Goal: Task Accomplishment & Management: Manage account settings

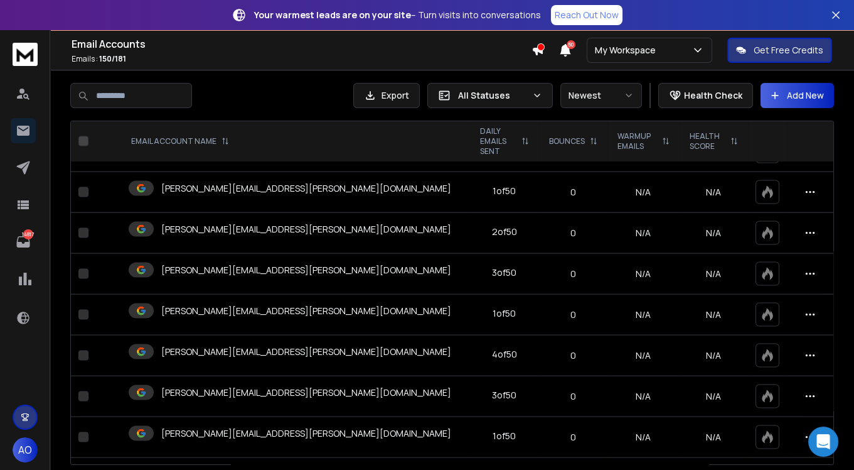
scroll to position [5850, 0]
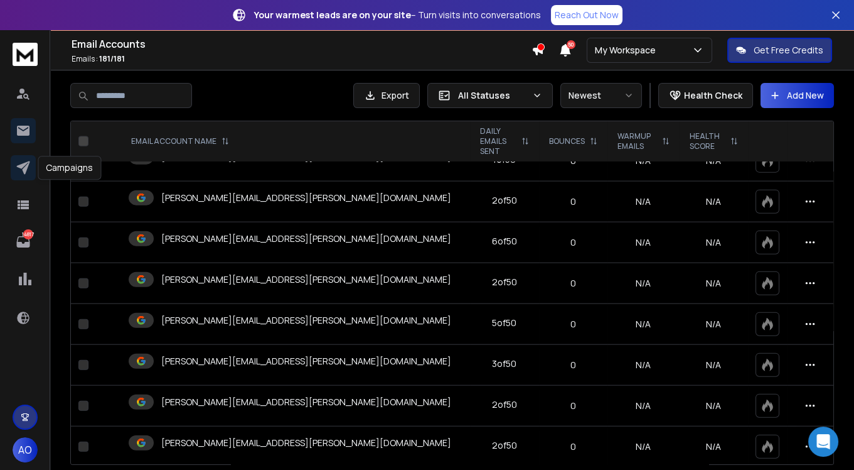
click at [24, 171] on icon at bounding box center [22, 167] width 13 height 13
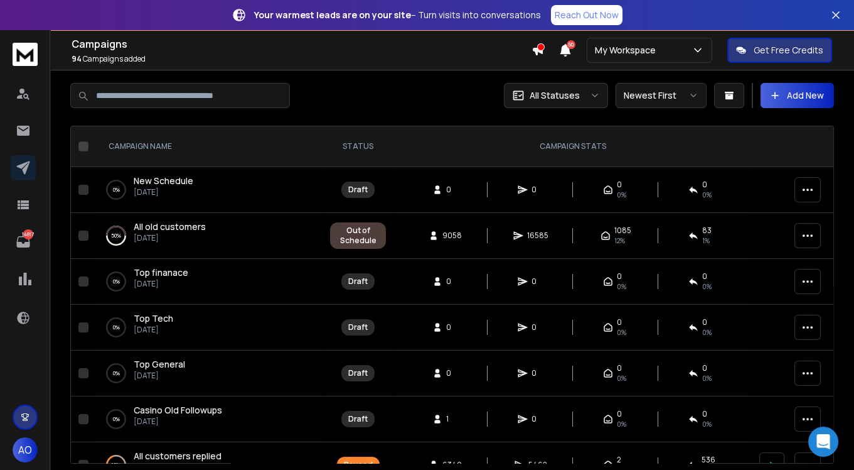
click at [170, 231] on span "All old customers" at bounding box center [170, 226] width 72 height 12
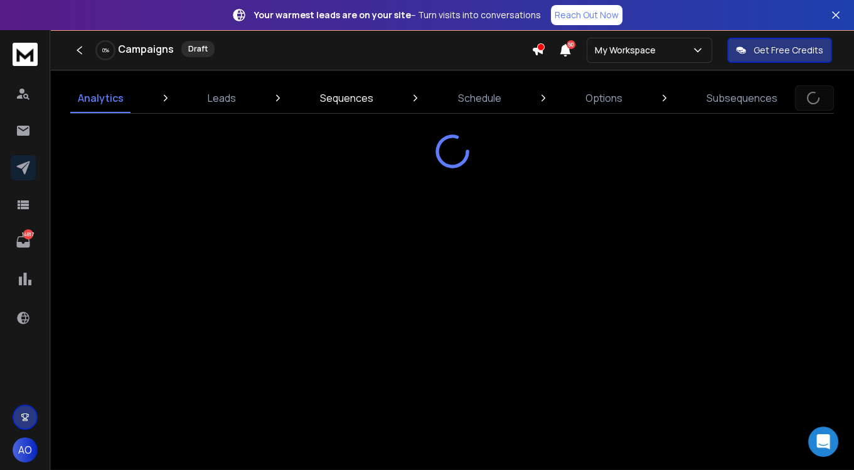
click at [327, 95] on p "Sequences" at bounding box center [346, 97] width 53 height 15
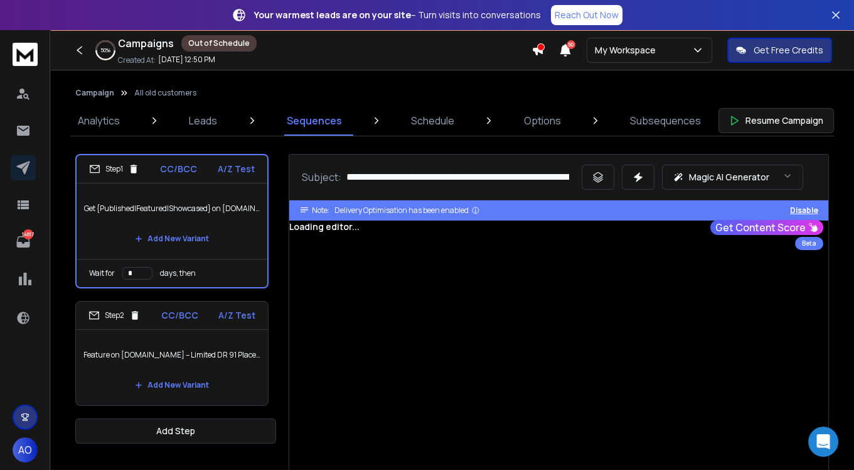
click at [463, 130] on div "Analytics Leads Sequences Schedule Options Subsequences" at bounding box center [389, 120] width 638 height 30
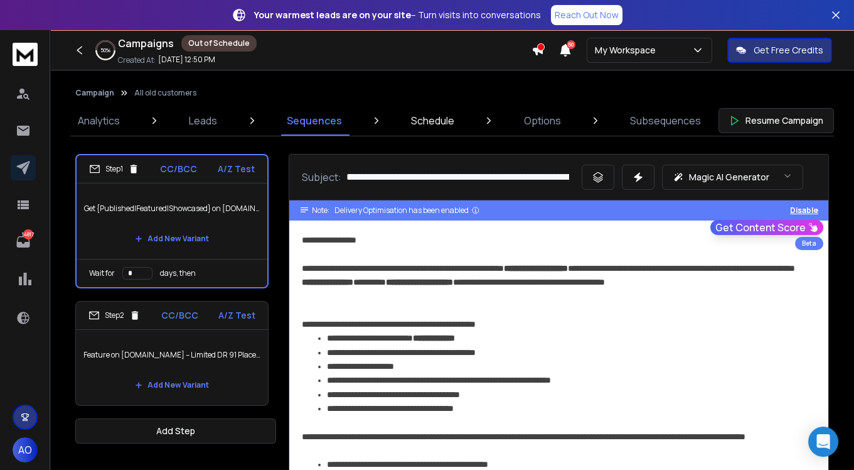
click at [431, 122] on p "Schedule" at bounding box center [432, 120] width 43 height 15
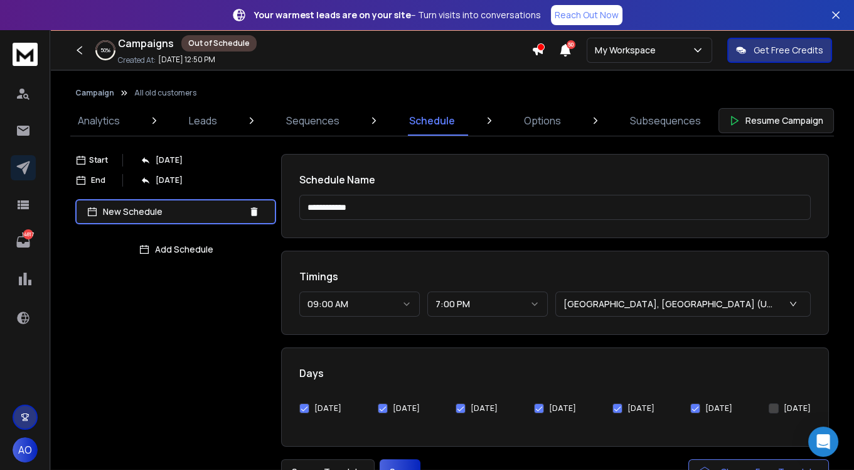
click at [183, 183] on p "Mon Sep 08 2025" at bounding box center [169, 180] width 27 height 10
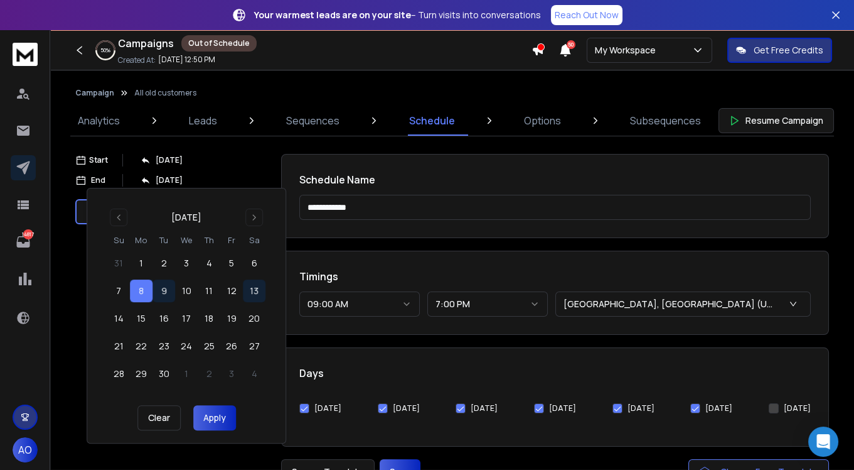
click at [253, 300] on button "13" at bounding box center [254, 290] width 23 height 23
click at [220, 429] on button "Apply" at bounding box center [214, 417] width 43 height 25
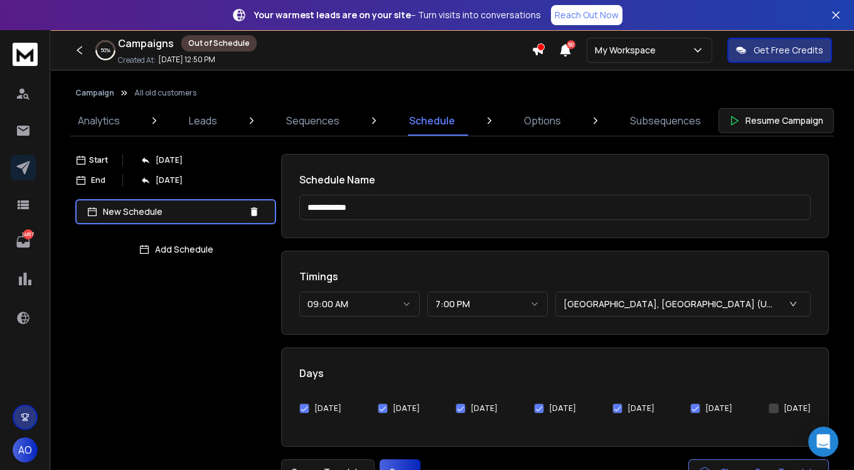
scroll to position [31, 0]
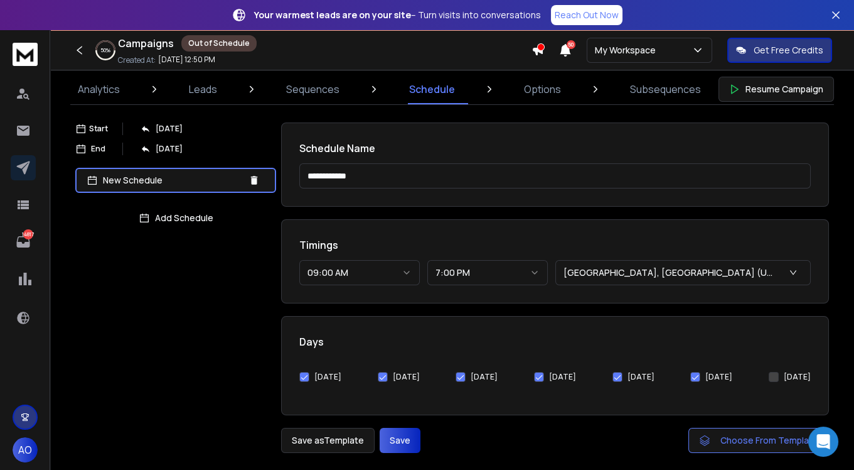
click at [396, 436] on button "Save" at bounding box center [400, 440] width 41 height 25
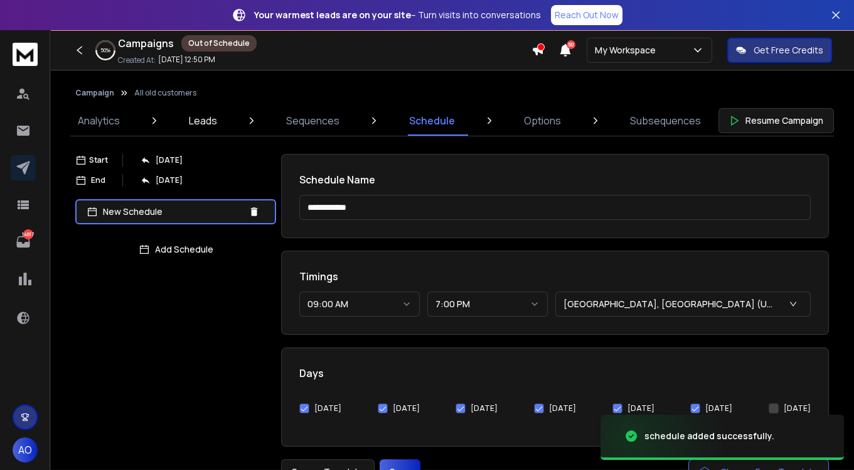
click at [203, 116] on p "Leads" at bounding box center [203, 120] width 28 height 15
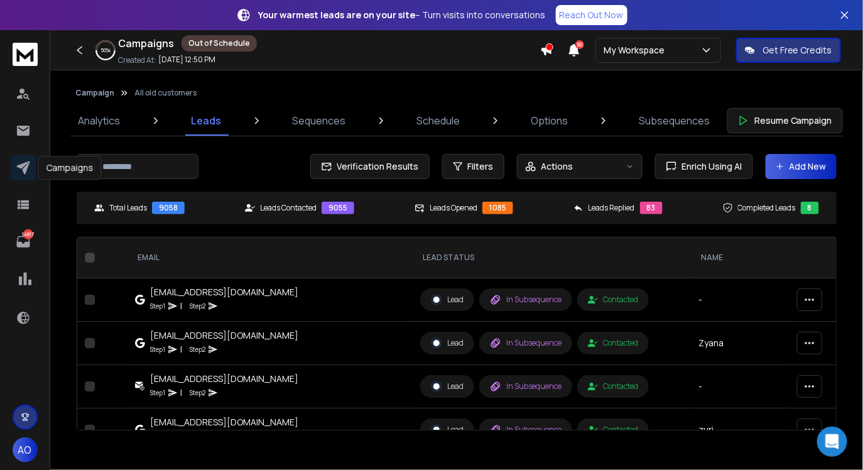
click at [24, 165] on icon at bounding box center [23, 167] width 15 height 15
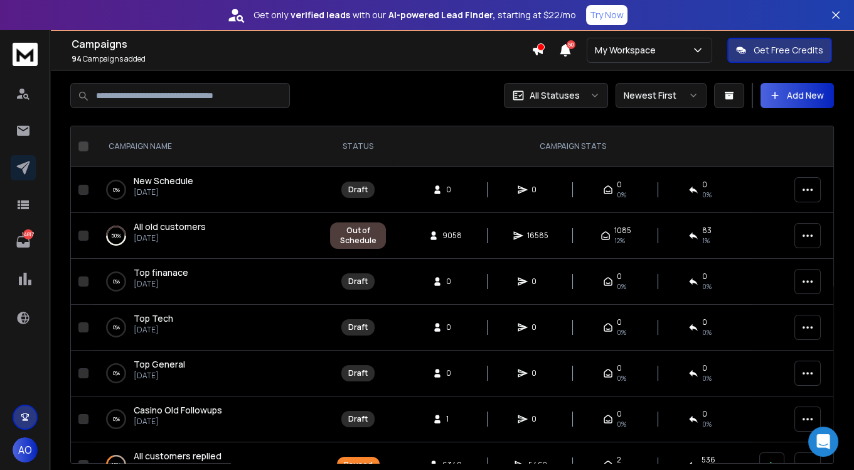
click at [240, 239] on div "50 % All old customers 4 days ago" at bounding box center [208, 235] width 204 height 30
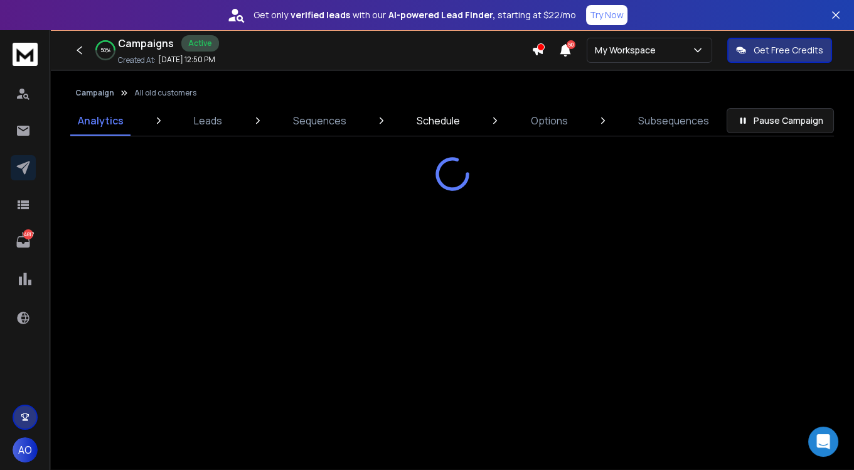
click at [475, 100] on div "Campaign All old customers" at bounding box center [452, 93] width 764 height 20
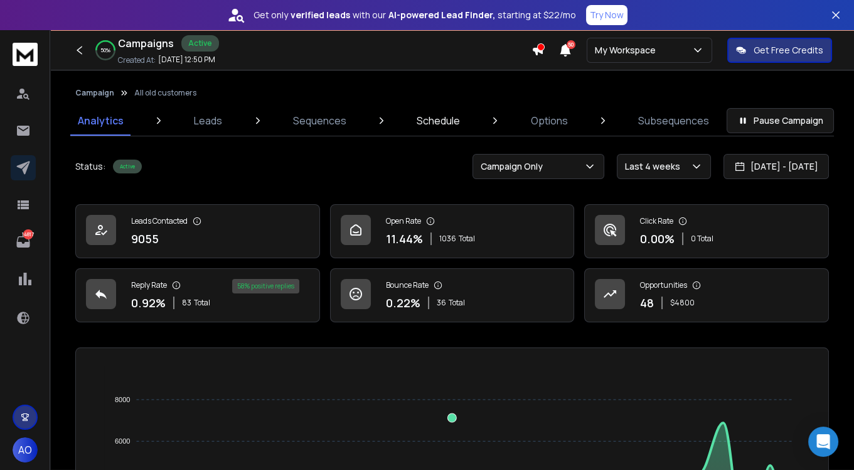
click at [445, 116] on p "Schedule" at bounding box center [438, 120] width 43 height 15
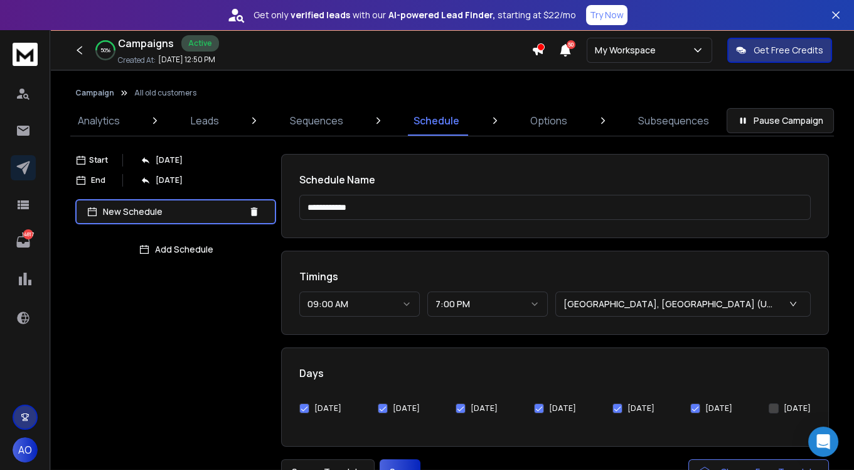
click at [183, 183] on p "Sat Sep 13 2025" at bounding box center [169, 180] width 27 height 10
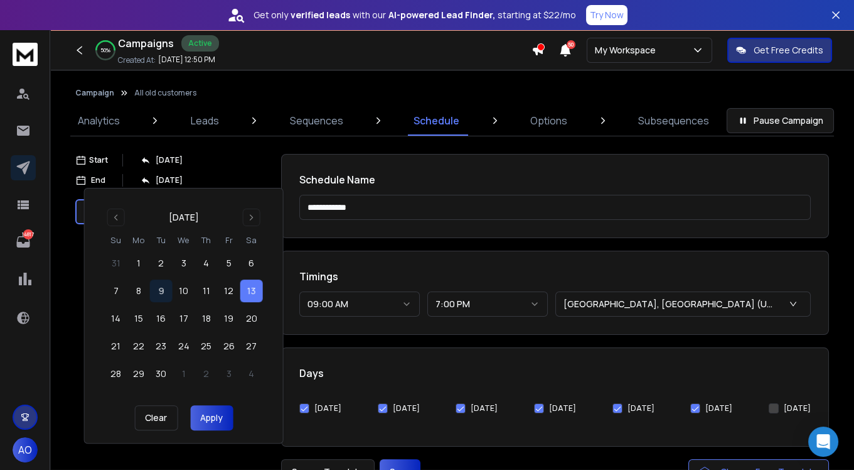
click at [205, 410] on button "Apply" at bounding box center [211, 417] width 43 height 25
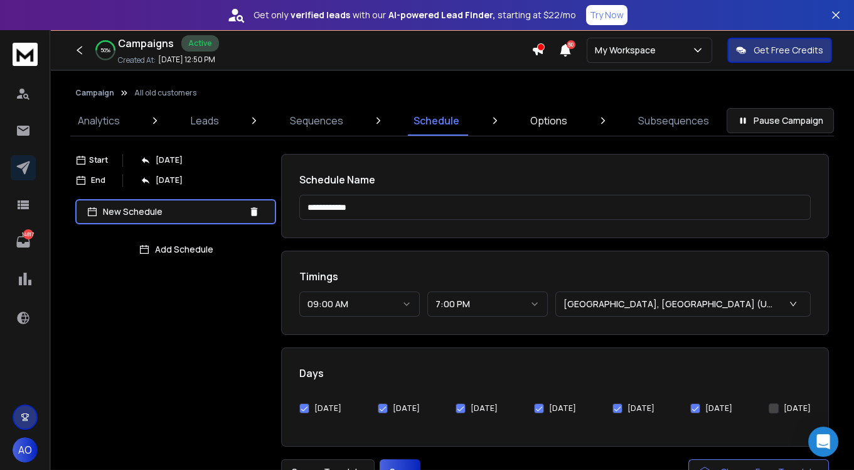
click at [539, 114] on p "Options" at bounding box center [548, 120] width 37 height 15
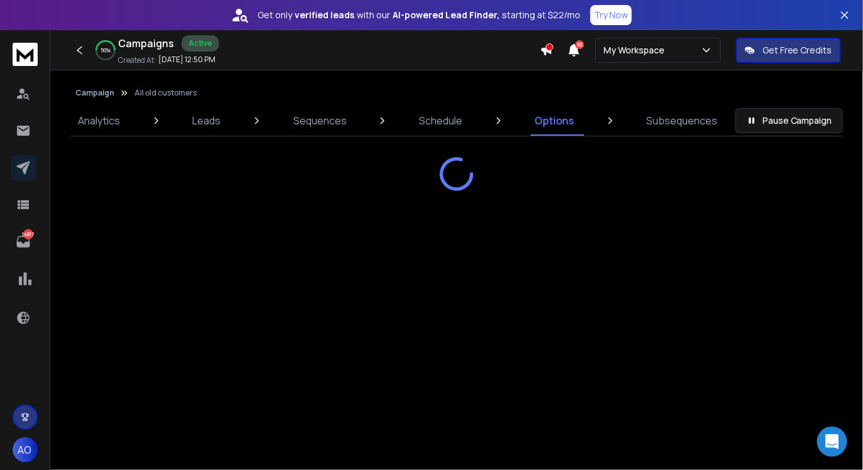
select select "*"
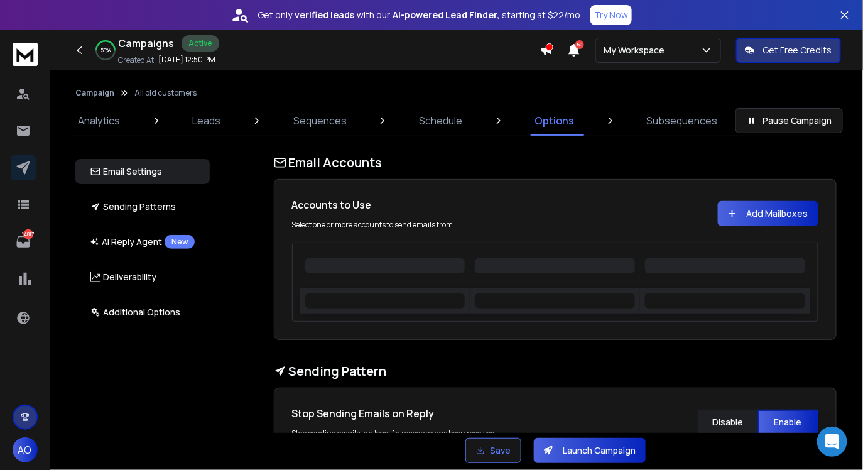
click at [578, 449] on button "Launch Campaign" at bounding box center [590, 450] width 112 height 25
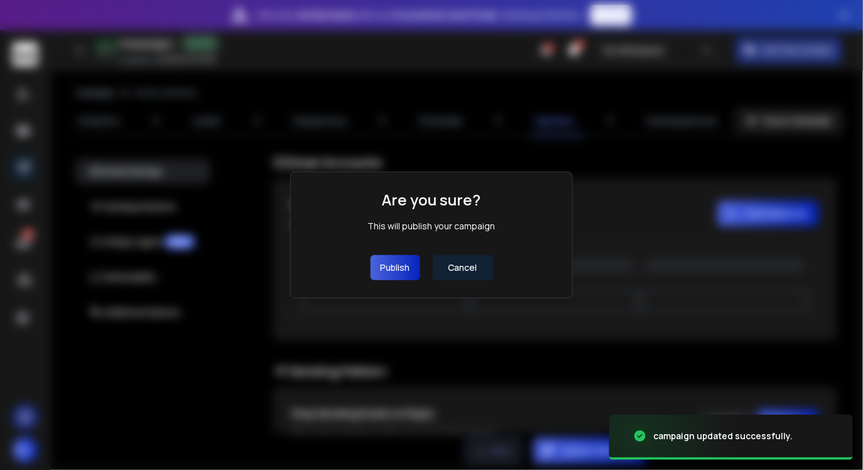
click at [399, 274] on button "Publish" at bounding box center [395, 267] width 50 height 25
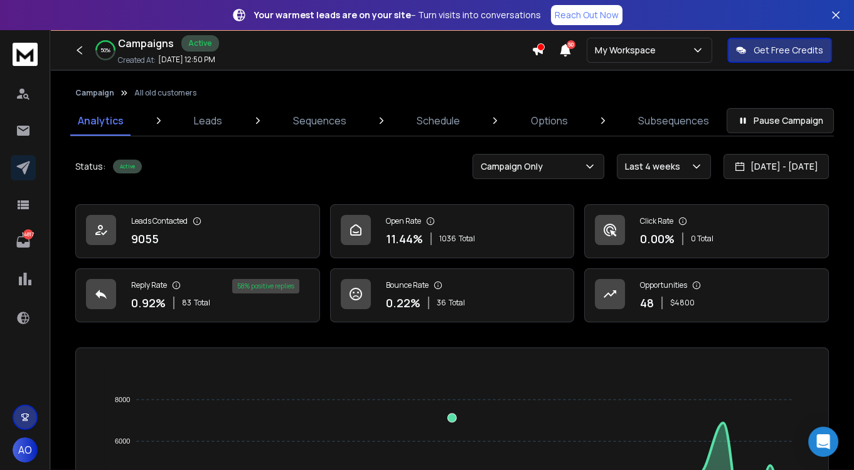
click at [9, 171] on div "14817 AO" at bounding box center [25, 252] width 50 height 444
click at [19, 171] on icon at bounding box center [23, 167] width 15 height 15
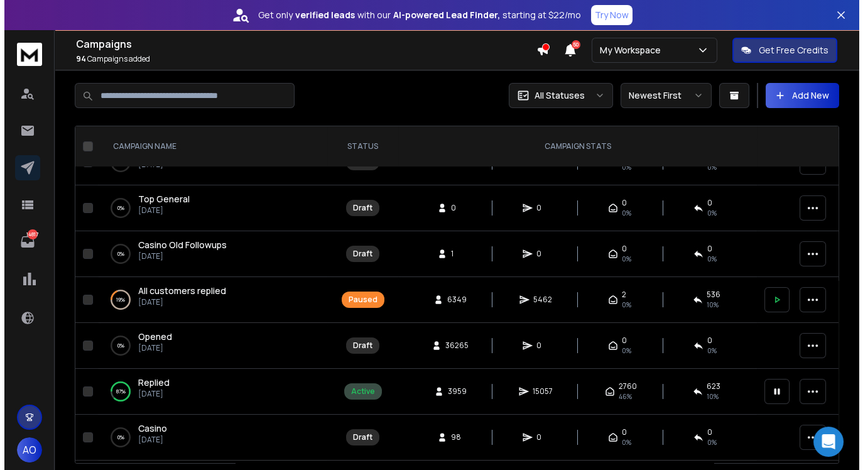
scroll to position [214, 0]
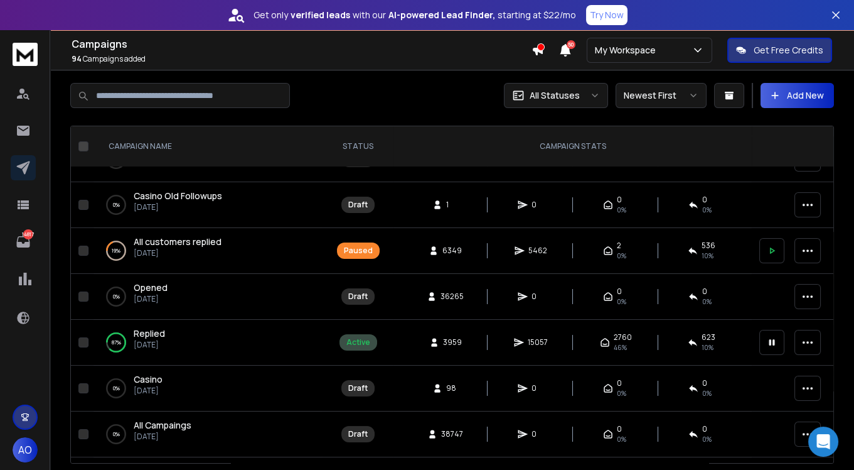
click at [173, 325] on td "87 % Replied 13 days ago" at bounding box center [208, 343] width 229 height 46
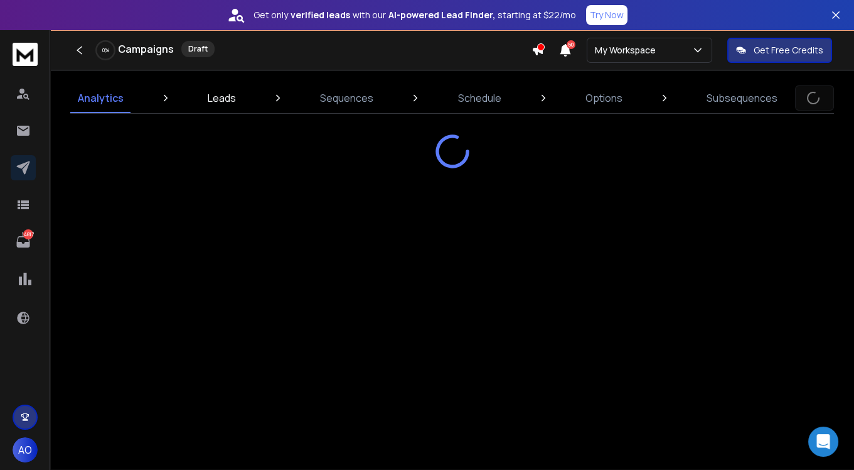
click at [228, 100] on p "Leads" at bounding box center [222, 97] width 28 height 15
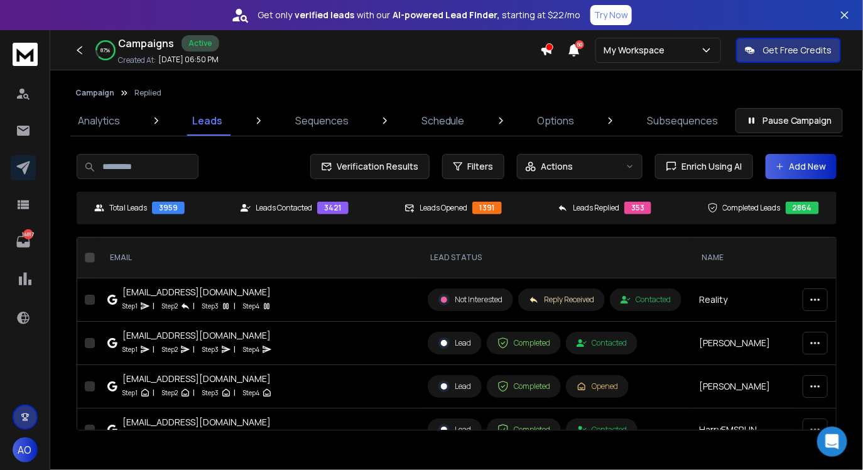
click at [806, 166] on button "Add New" at bounding box center [800, 166] width 71 height 25
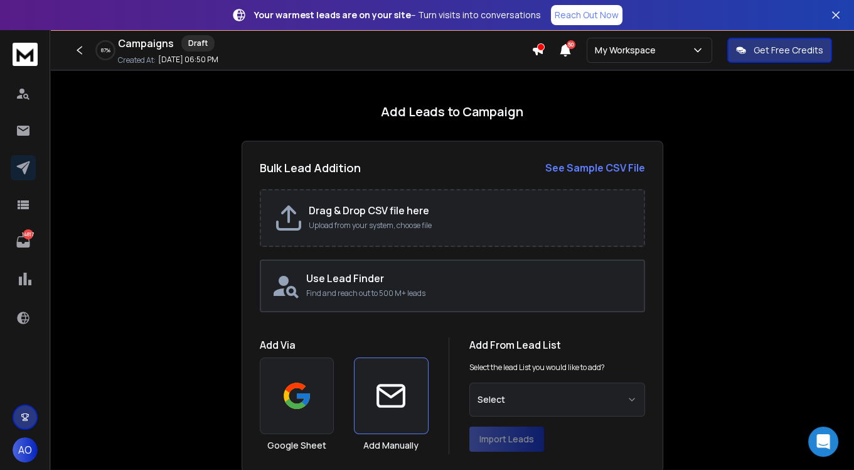
click at [370, 368] on div at bounding box center [391, 395] width 75 height 77
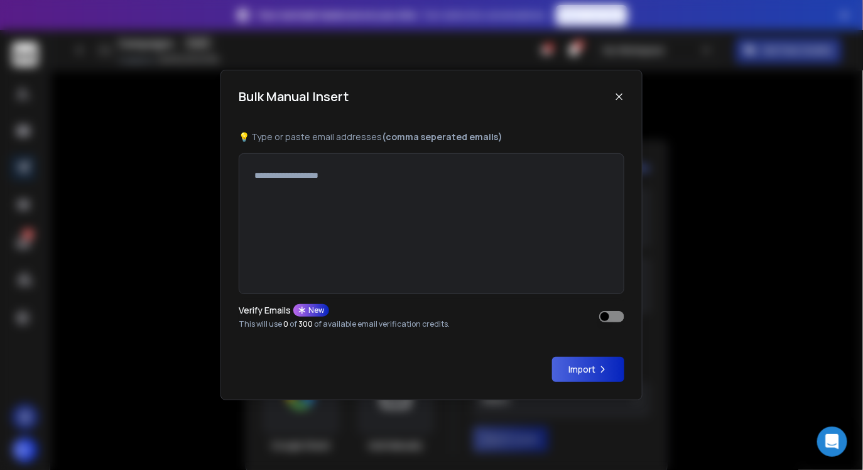
click at [500, 213] on textarea at bounding box center [431, 223] width 385 height 141
paste textarea "**********"
type textarea "**********"
click at [575, 365] on button "Import" at bounding box center [588, 369] width 72 height 25
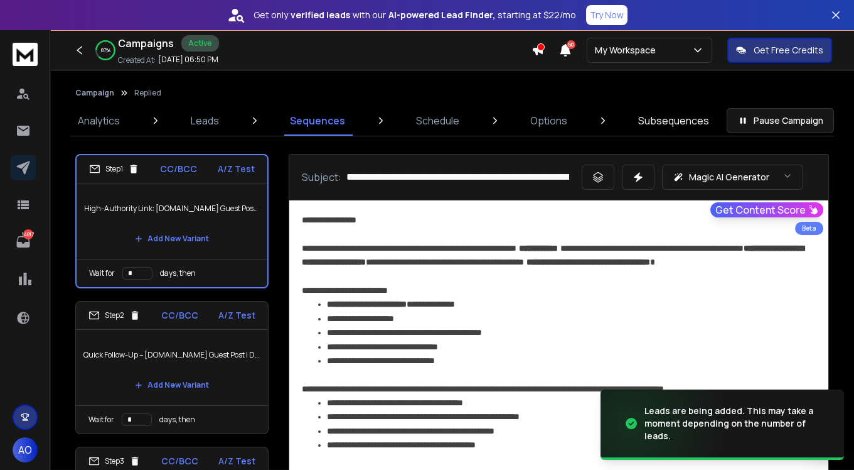
click at [643, 126] on p "Subsequences" at bounding box center [673, 120] width 71 height 15
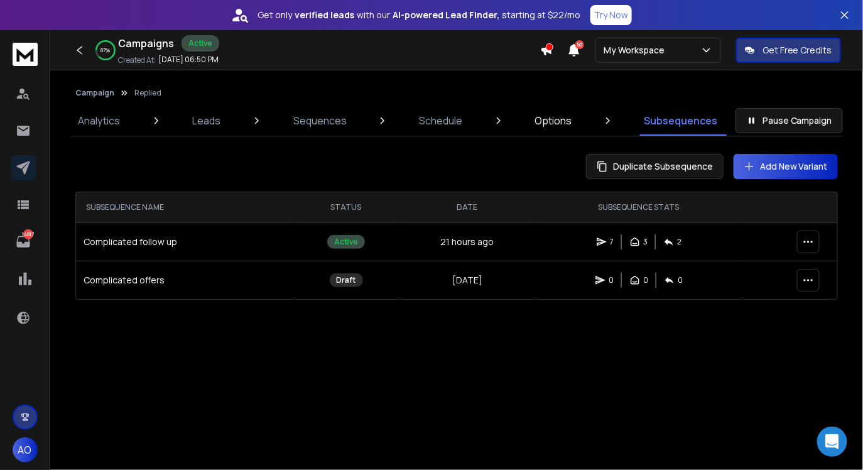
click at [551, 117] on p "Options" at bounding box center [553, 120] width 37 height 15
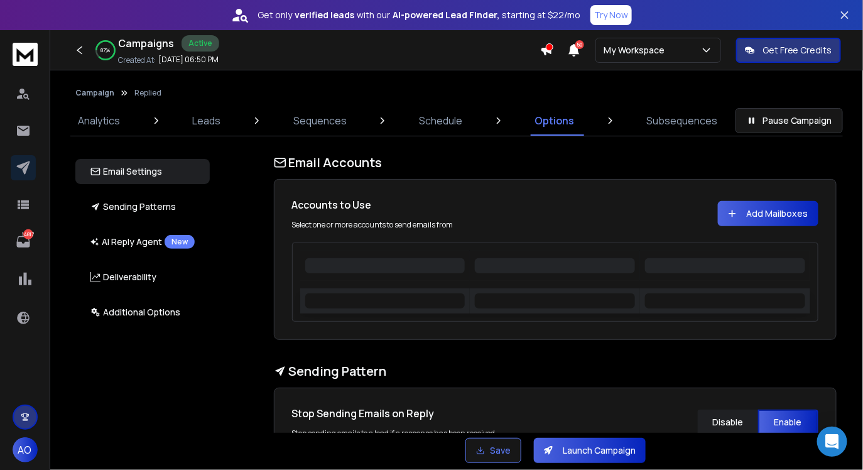
click at [584, 446] on button "Launch Campaign" at bounding box center [590, 450] width 112 height 25
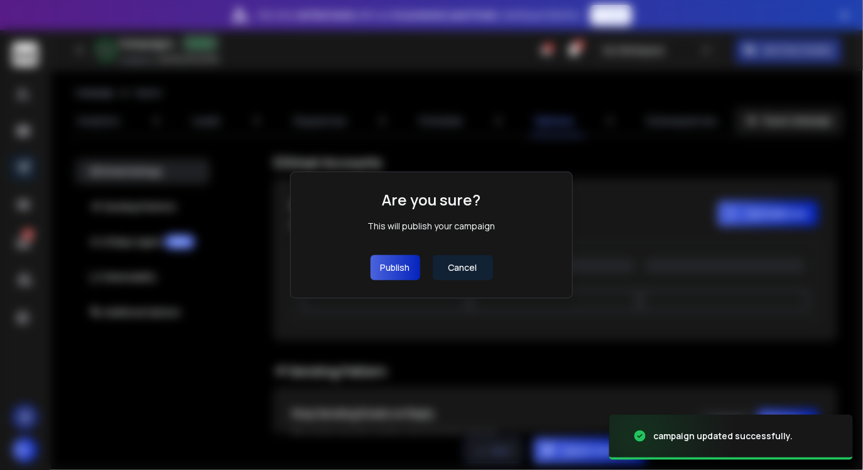
click at [402, 275] on button "Publish" at bounding box center [395, 267] width 50 height 25
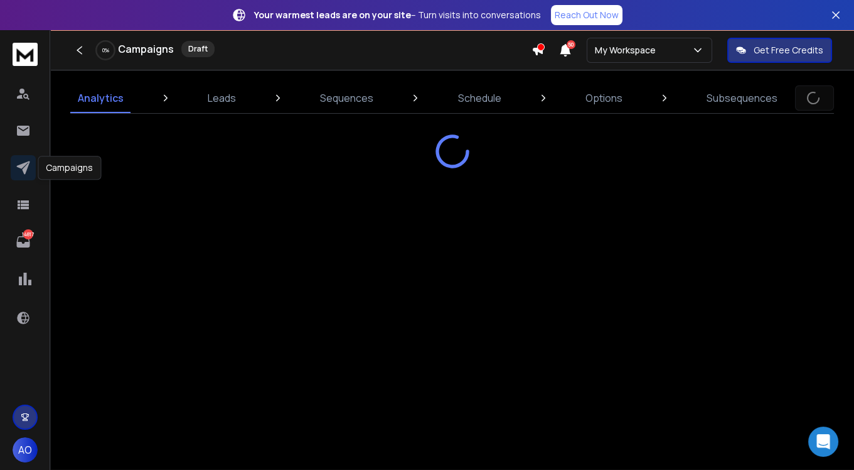
click at [25, 175] on link at bounding box center [23, 167] width 25 height 25
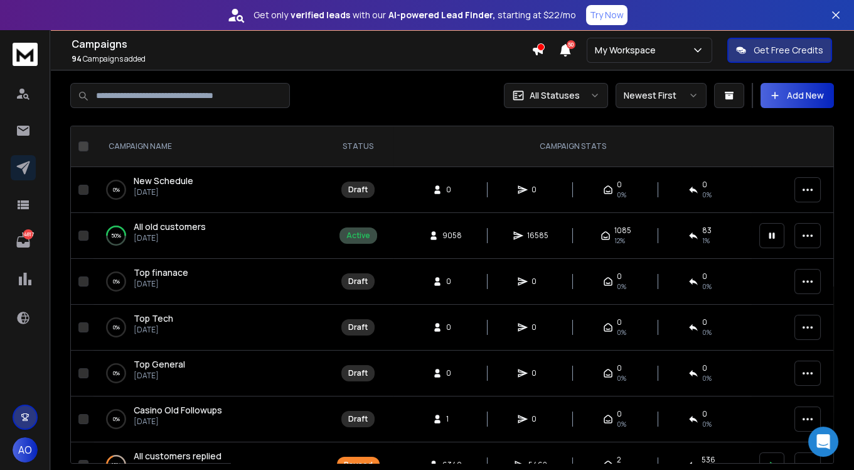
click at [212, 237] on div "50 % All old customers [DATE]" at bounding box center [208, 235] width 204 height 30
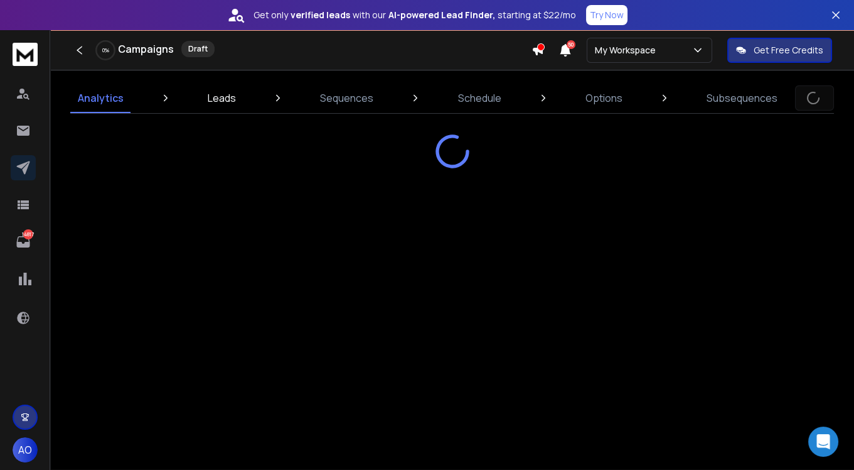
click at [223, 107] on link "Leads" at bounding box center [221, 98] width 43 height 30
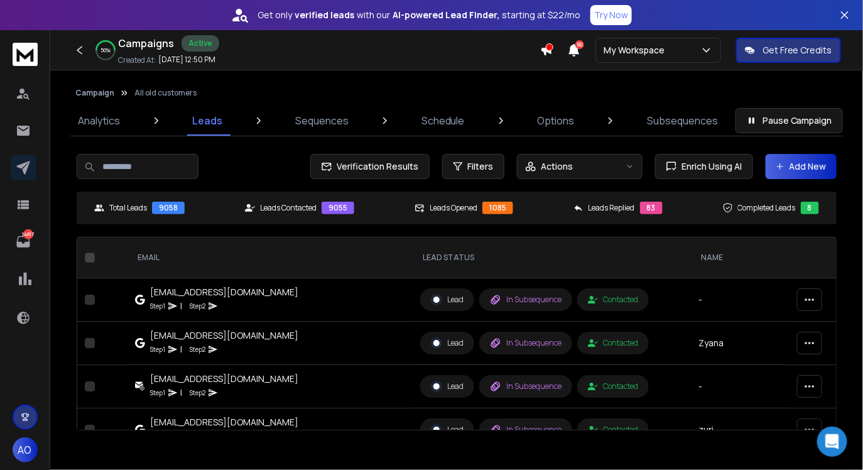
click at [789, 168] on button "Add New" at bounding box center [800, 166] width 71 height 25
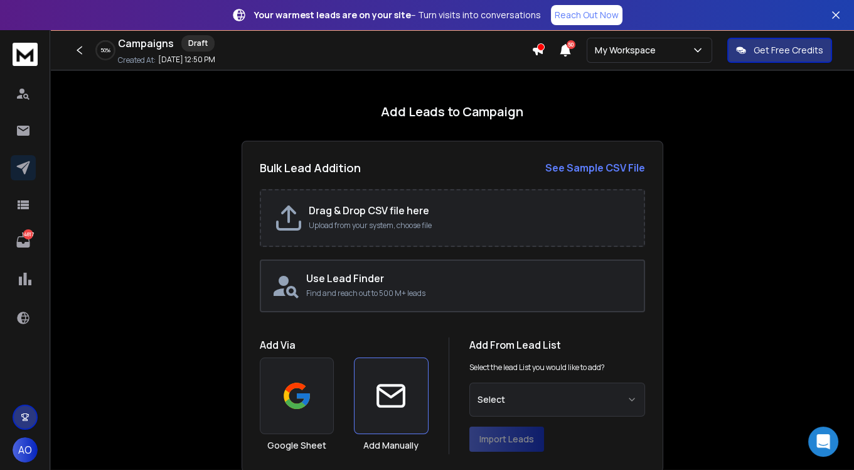
click at [406, 421] on div at bounding box center [391, 395] width 75 height 77
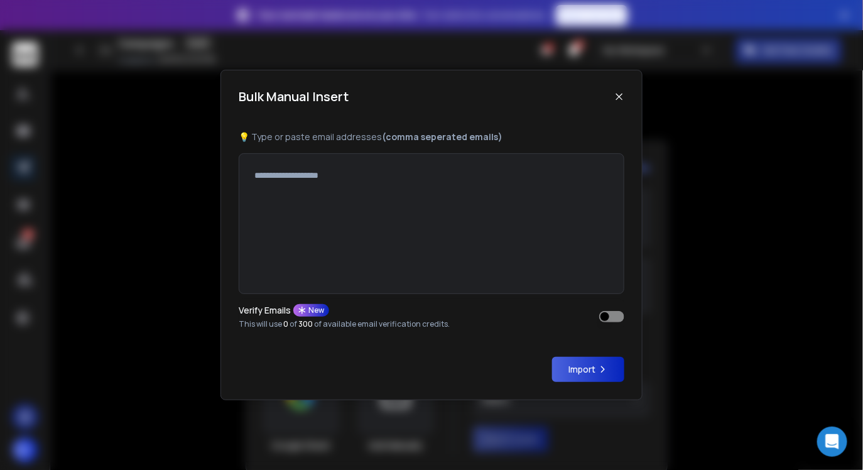
click at [507, 262] on textarea at bounding box center [431, 223] width 385 height 141
paste textarea "**********"
type textarea "**********"
click at [579, 372] on button "Import" at bounding box center [588, 369] width 72 height 25
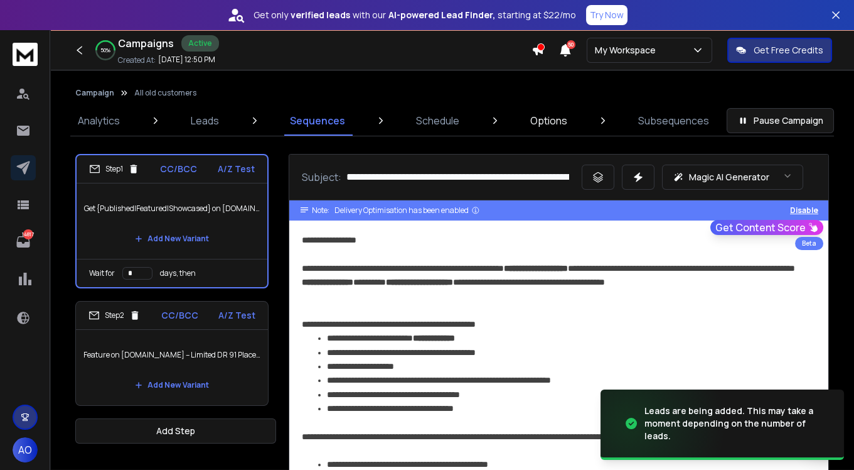
click at [568, 117] on p "Options" at bounding box center [548, 120] width 37 height 15
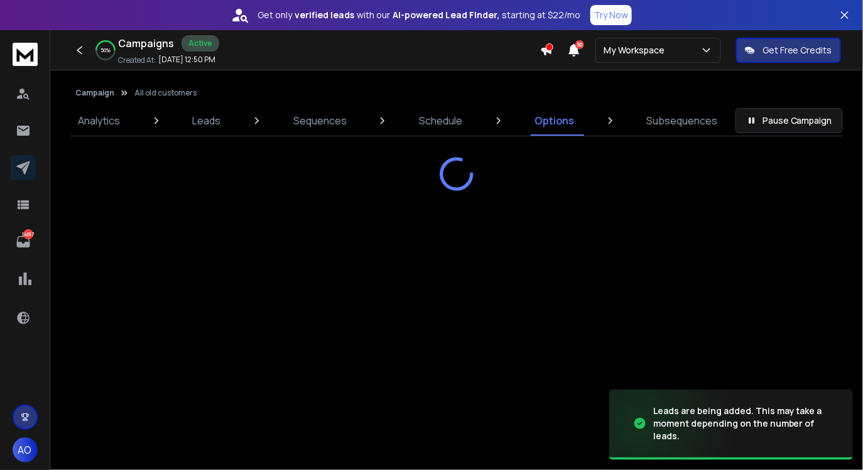
select select "*"
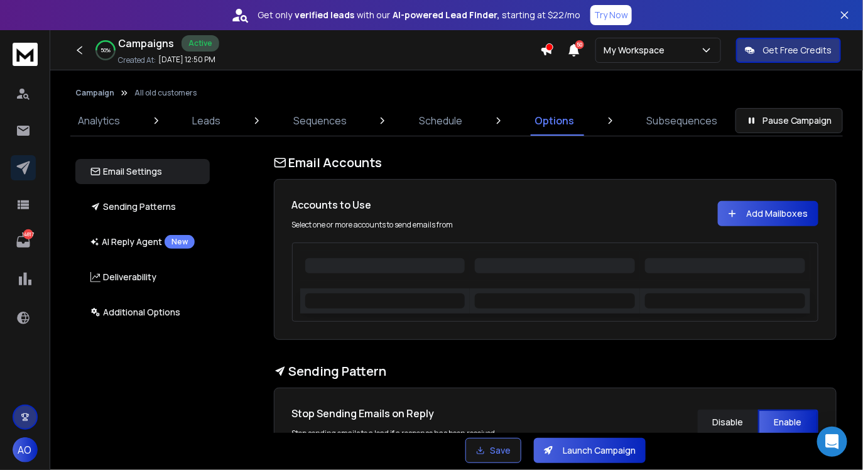
click at [554, 448] on button "Launch Campaign" at bounding box center [590, 450] width 112 height 25
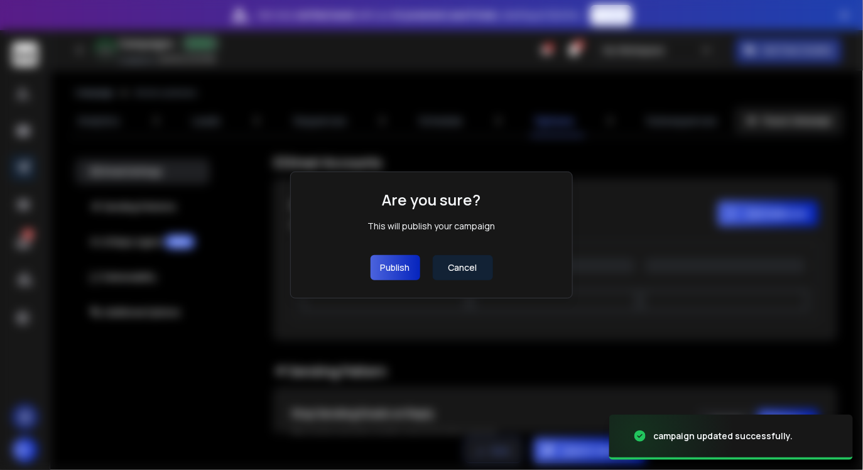
click at [401, 264] on button "Publish" at bounding box center [395, 267] width 50 height 25
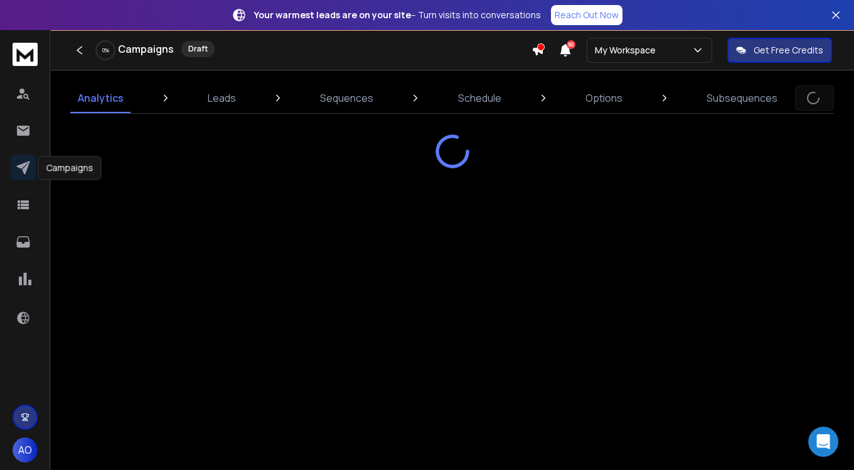
click at [35, 168] on link at bounding box center [23, 167] width 25 height 25
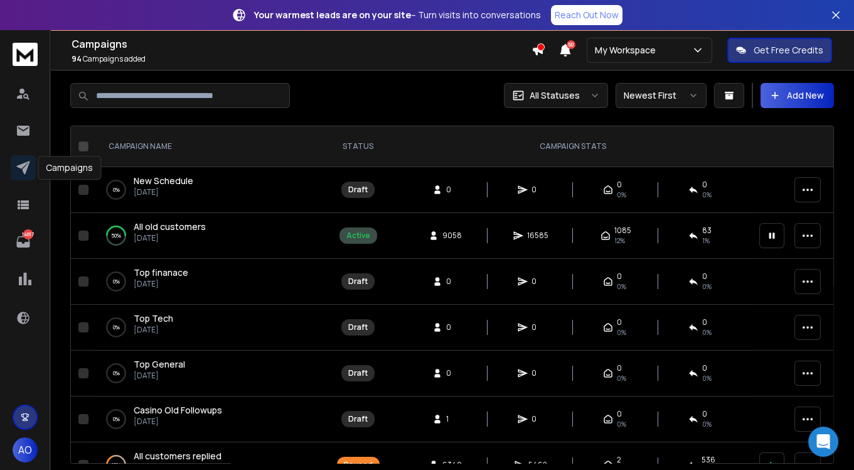
click at [19, 170] on icon at bounding box center [23, 167] width 15 height 15
click at [19, 123] on icon at bounding box center [23, 130] width 15 height 15
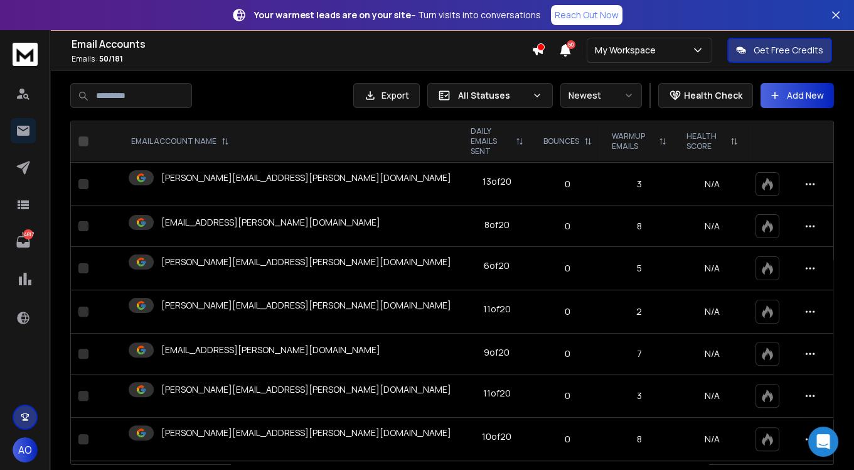
scroll to position [1183, 0]
